Goal: Navigation & Orientation: Find specific page/section

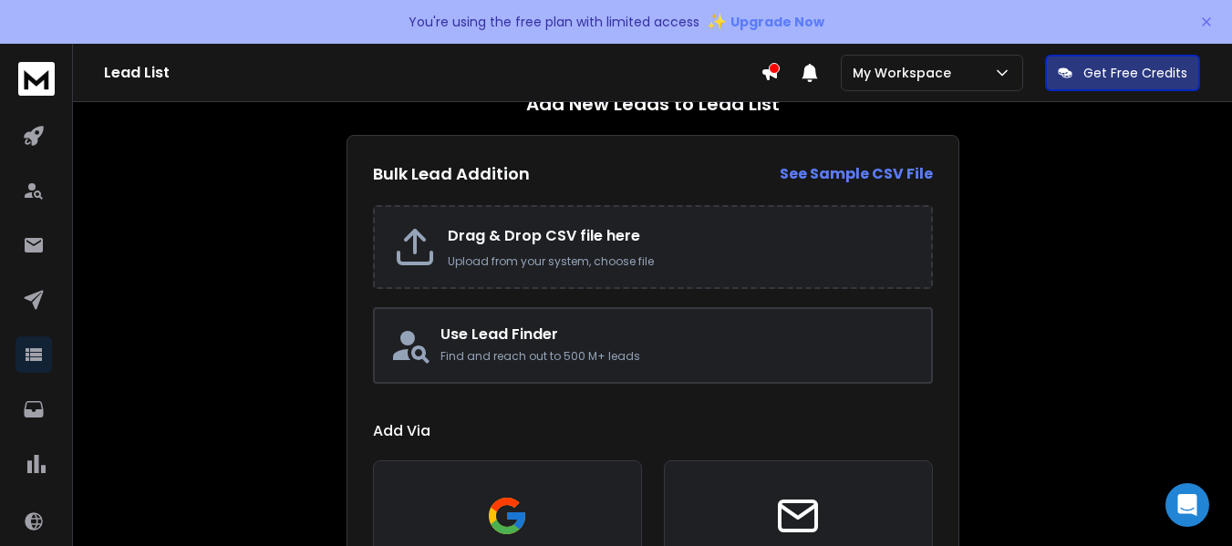
scroll to position [125, 0]
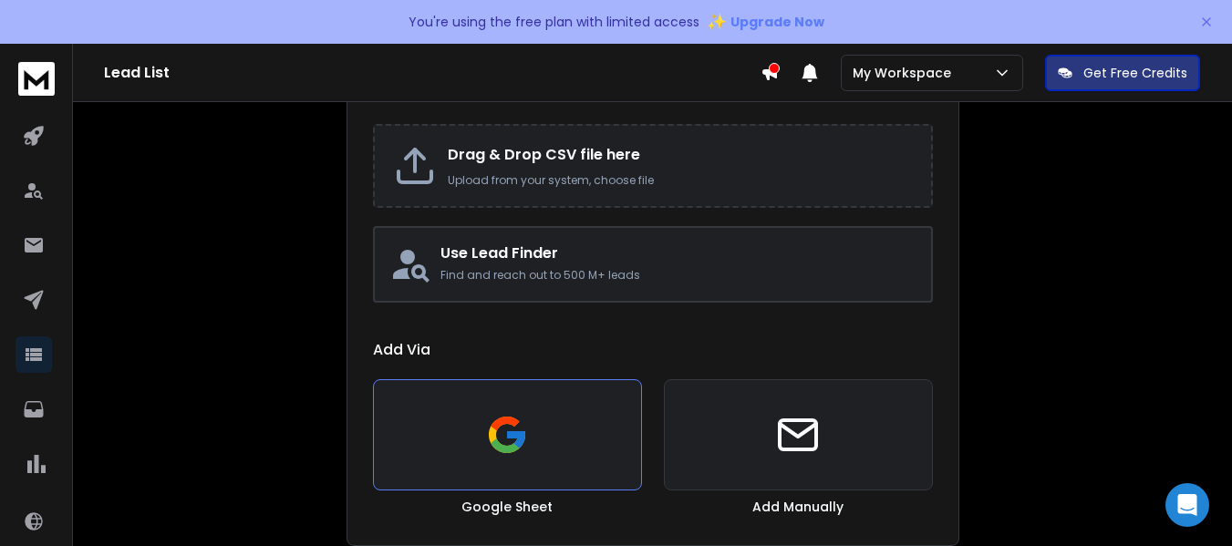
click at [557, 450] on div at bounding box center [507, 434] width 269 height 111
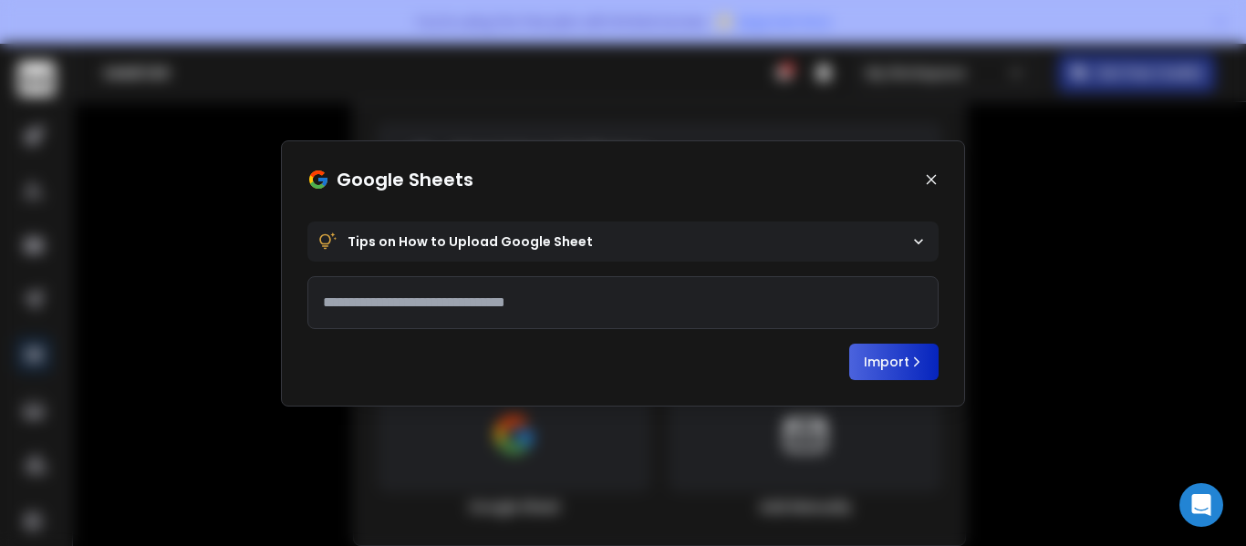
click at [813, 182] on icon at bounding box center [931, 179] width 15 height 15
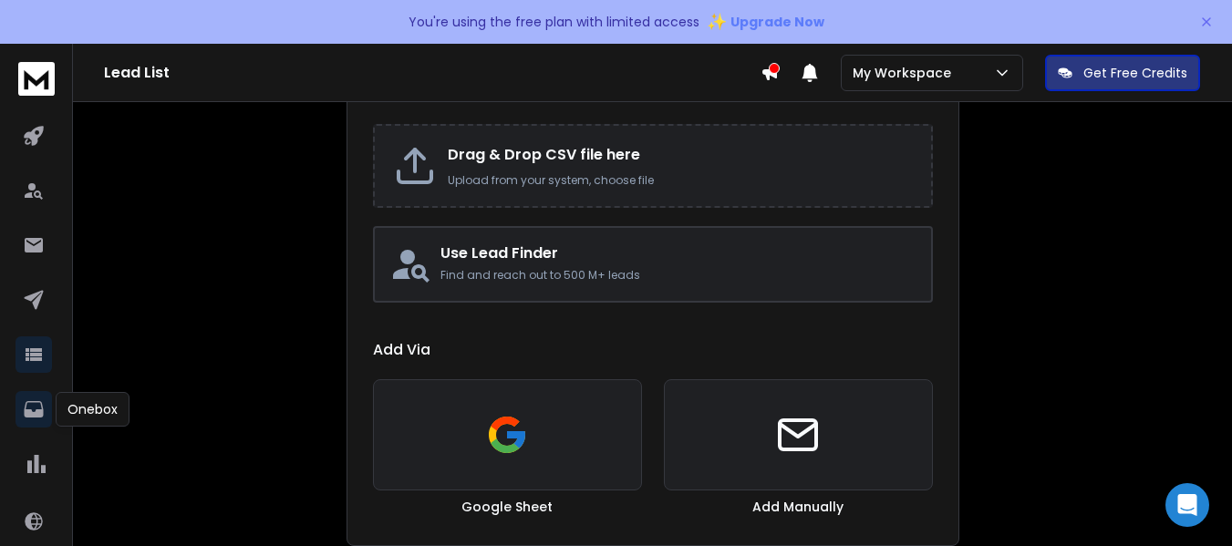
click at [44, 403] on icon at bounding box center [34, 410] width 22 height 22
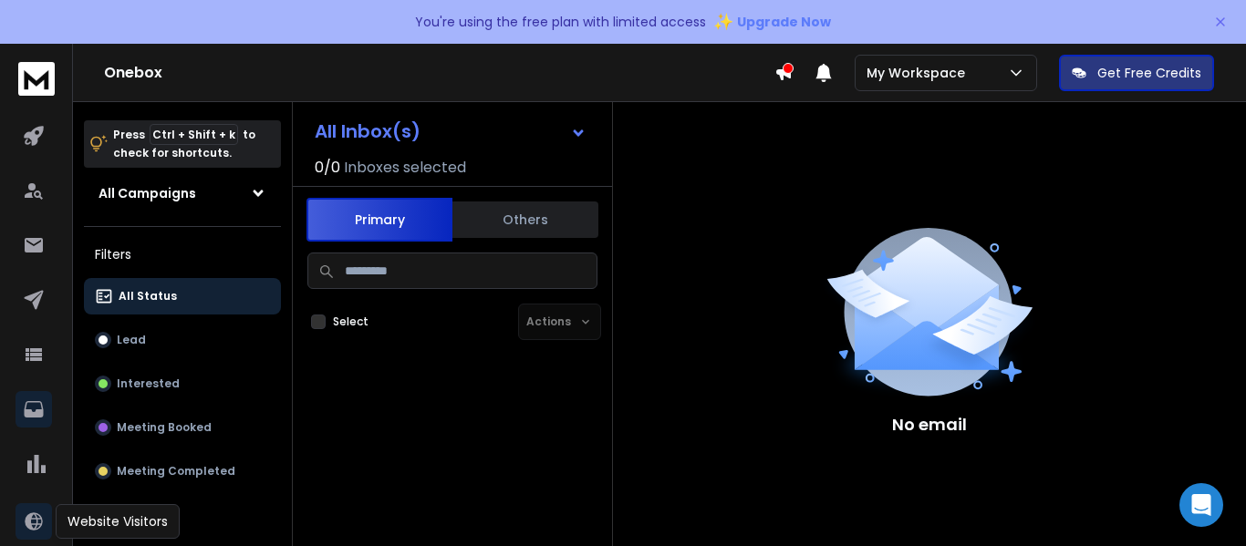
click at [28, 452] on icon at bounding box center [34, 522] width 18 height 18
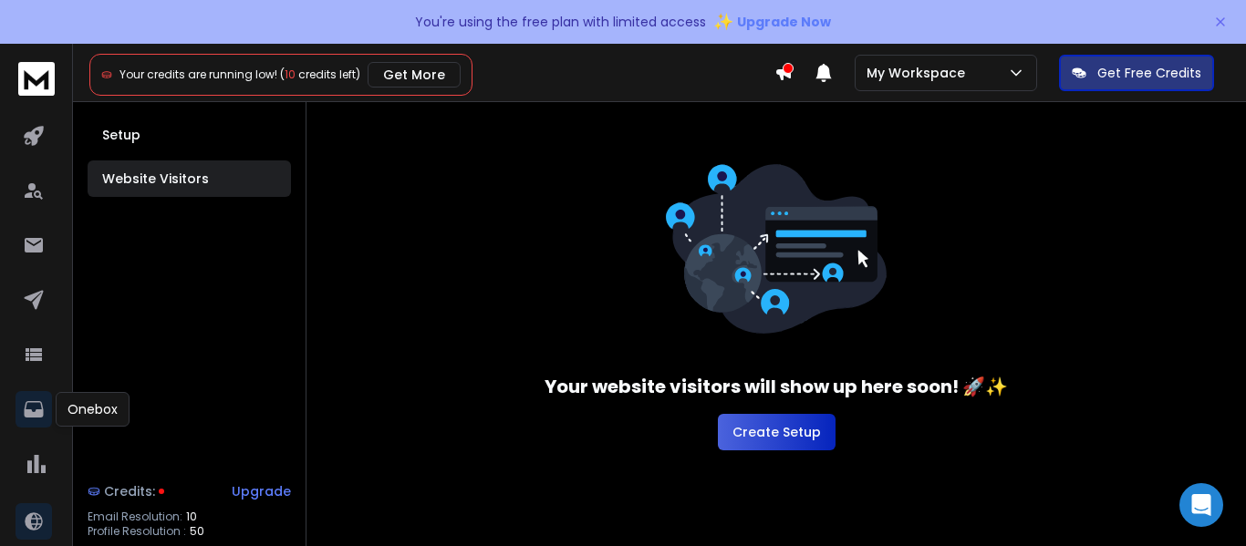
click at [37, 419] on icon at bounding box center [34, 410] width 22 height 22
